Goal: Information Seeking & Learning: Check status

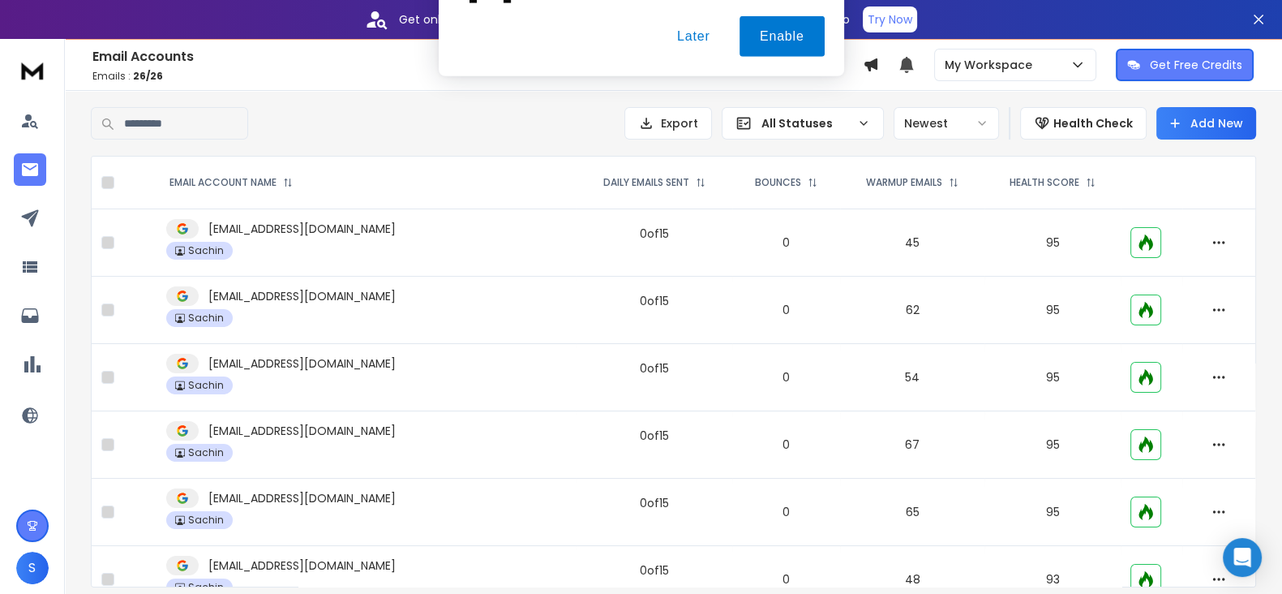
click at [683, 107] on button "Later" at bounding box center [693, 104] width 73 height 41
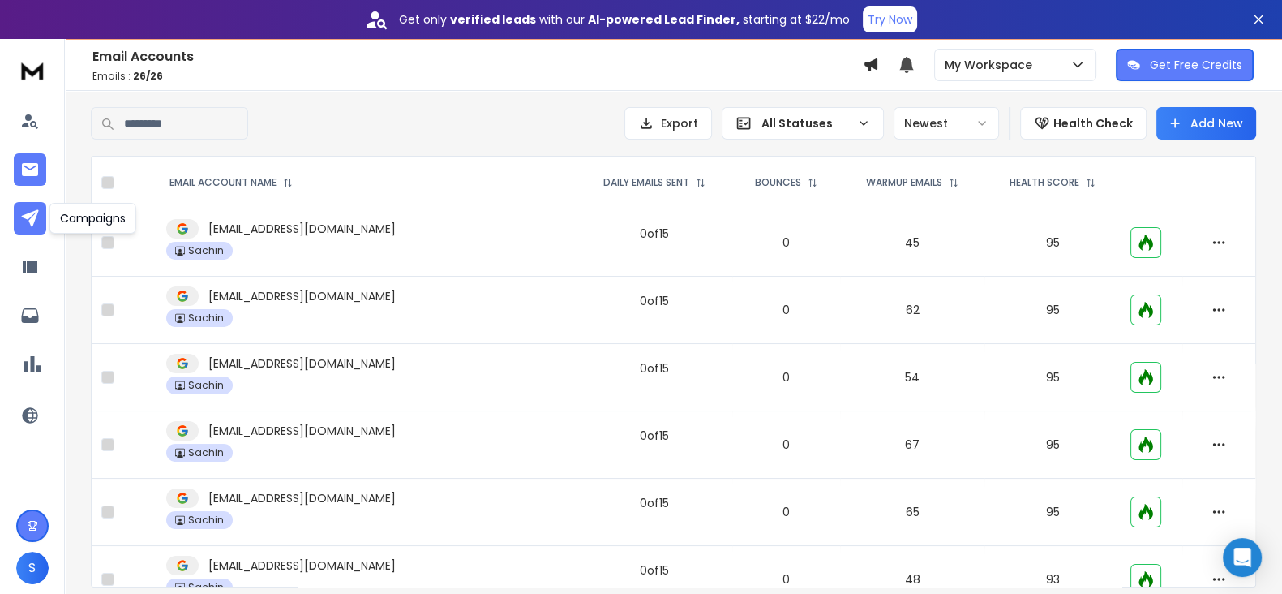
click at [28, 221] on icon at bounding box center [29, 217] width 19 height 19
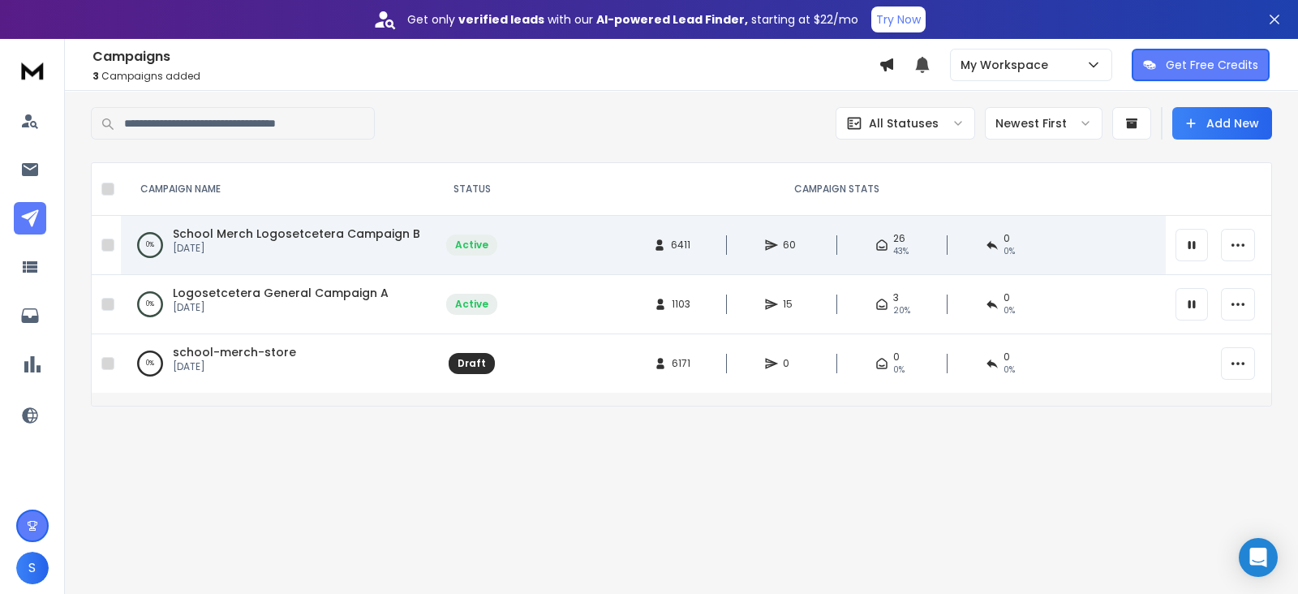
click at [294, 231] on span "School Merch Logosetcetera Campaign B" at bounding box center [296, 233] width 247 height 16
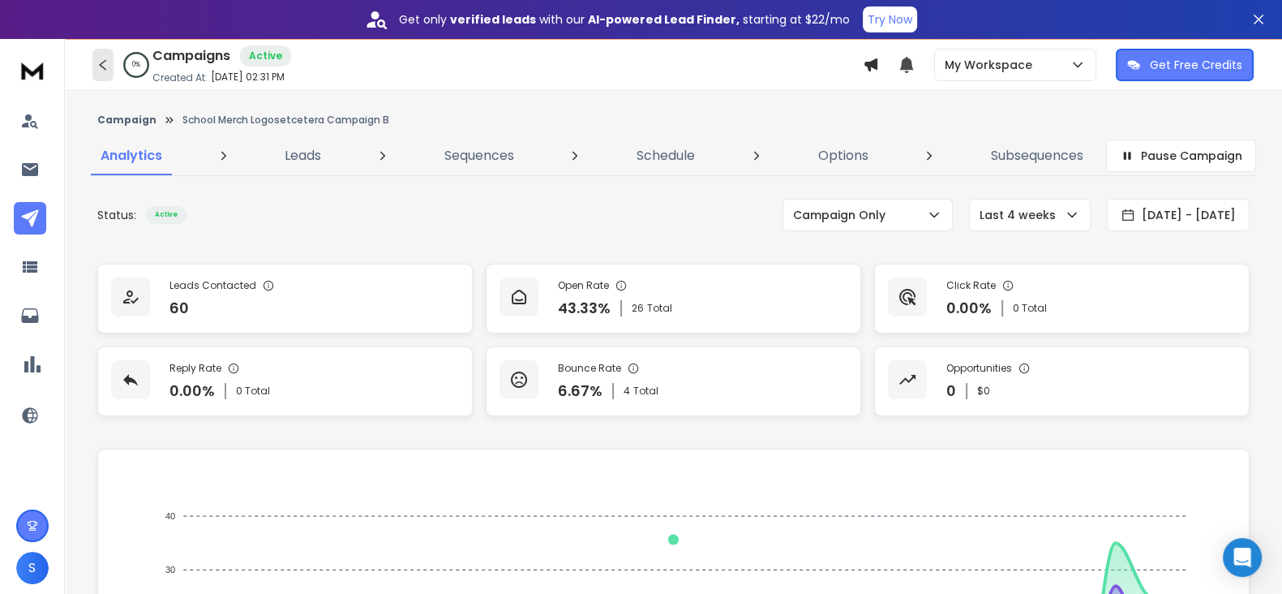
click at [99, 71] on button at bounding box center [102, 65] width 21 height 32
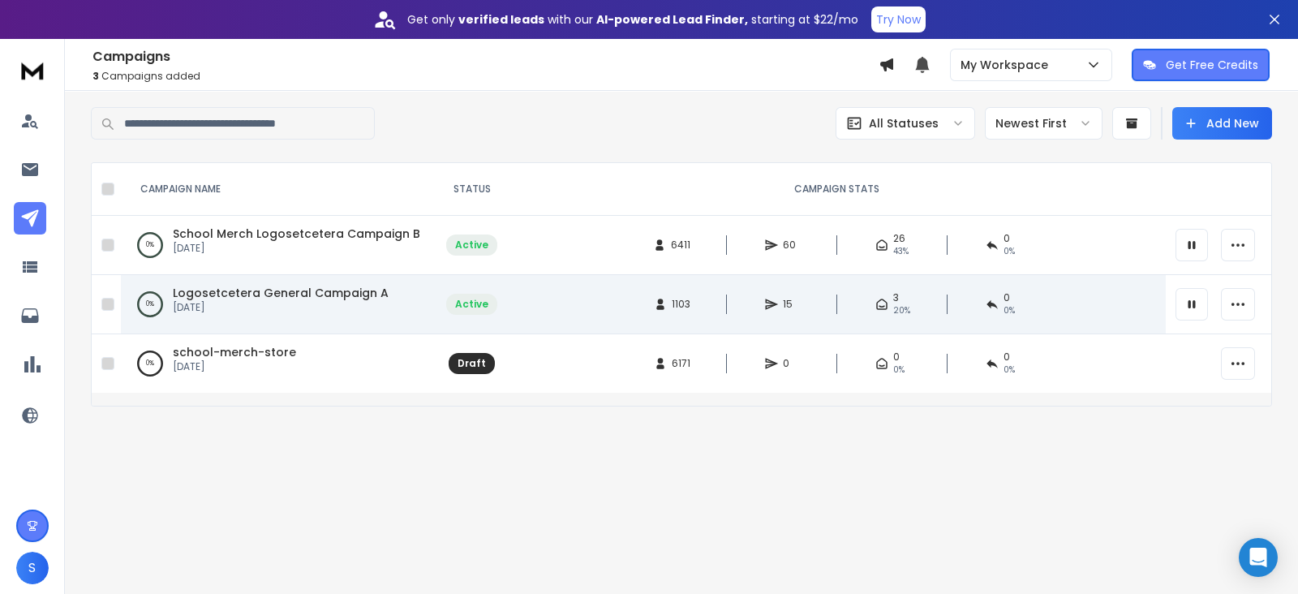
click at [201, 286] on span "Logosetcetera General Campaign A" at bounding box center [281, 293] width 216 height 16
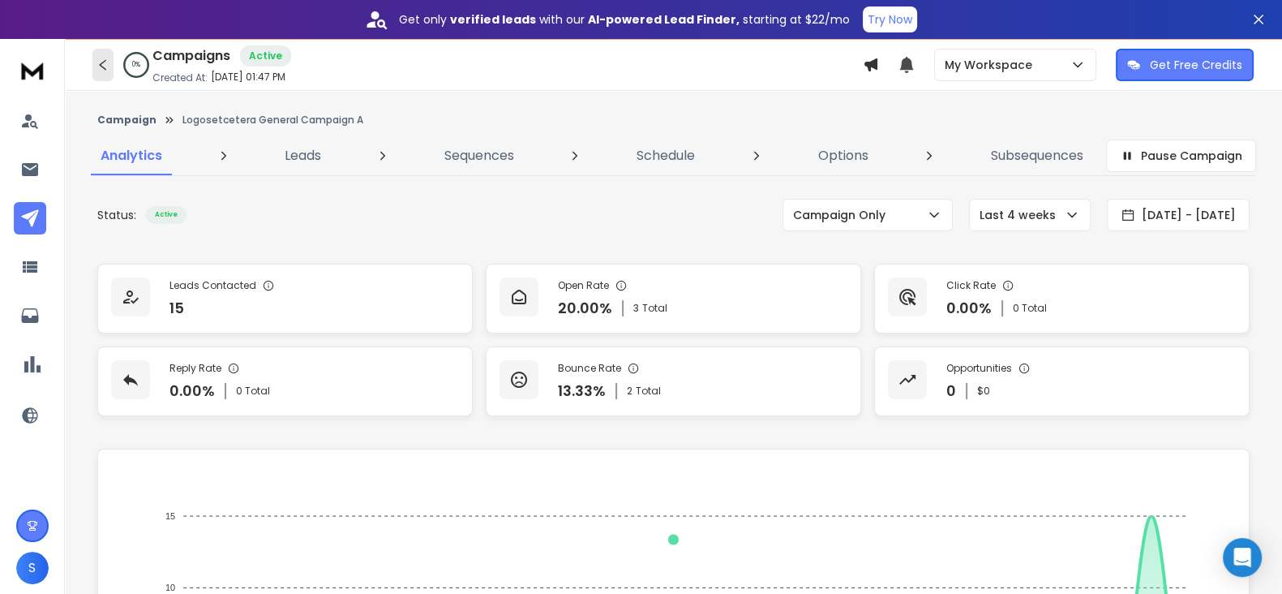
click at [105, 67] on icon at bounding box center [103, 65] width 15 height 15
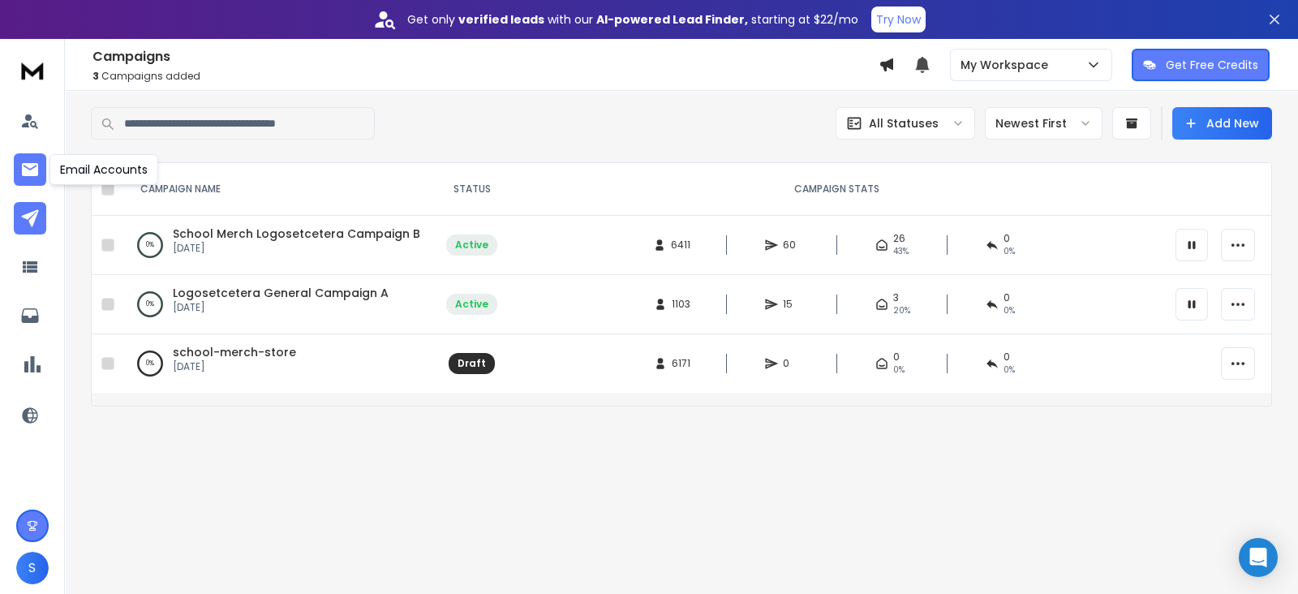
click at [15, 176] on link at bounding box center [30, 169] width 32 height 32
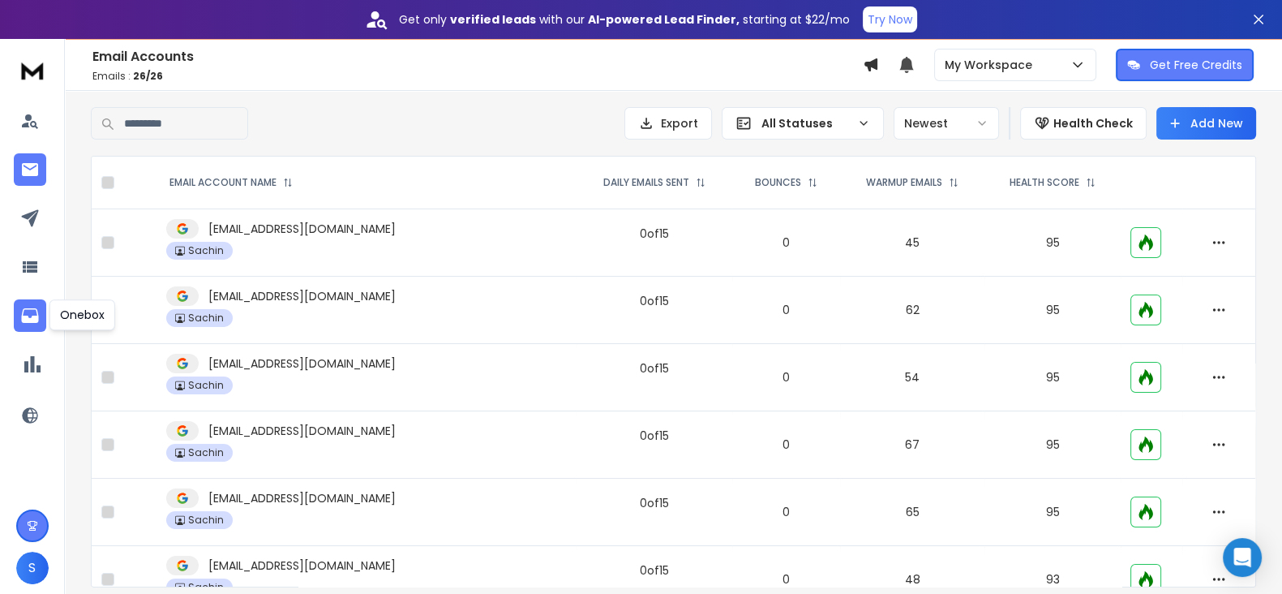
click at [41, 311] on link at bounding box center [30, 315] width 32 height 32
